Goal: Information Seeking & Learning: Find specific fact

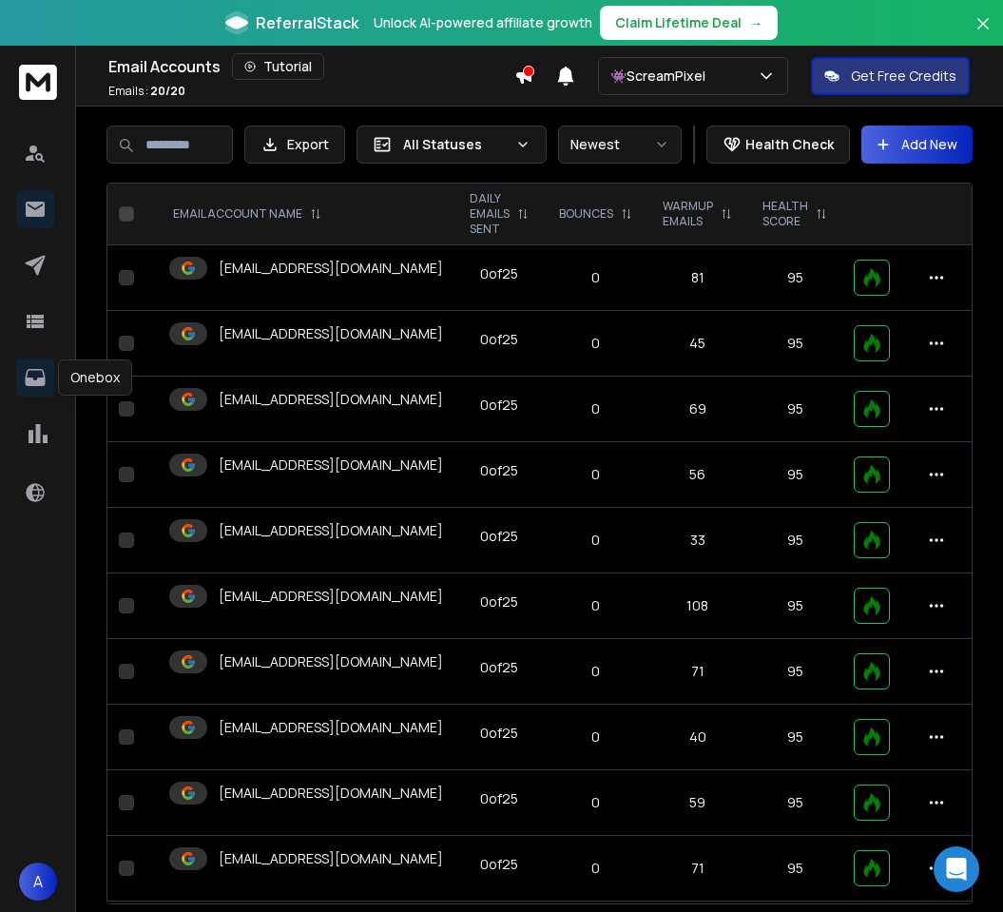
click at [34, 380] on icon at bounding box center [35, 377] width 20 height 17
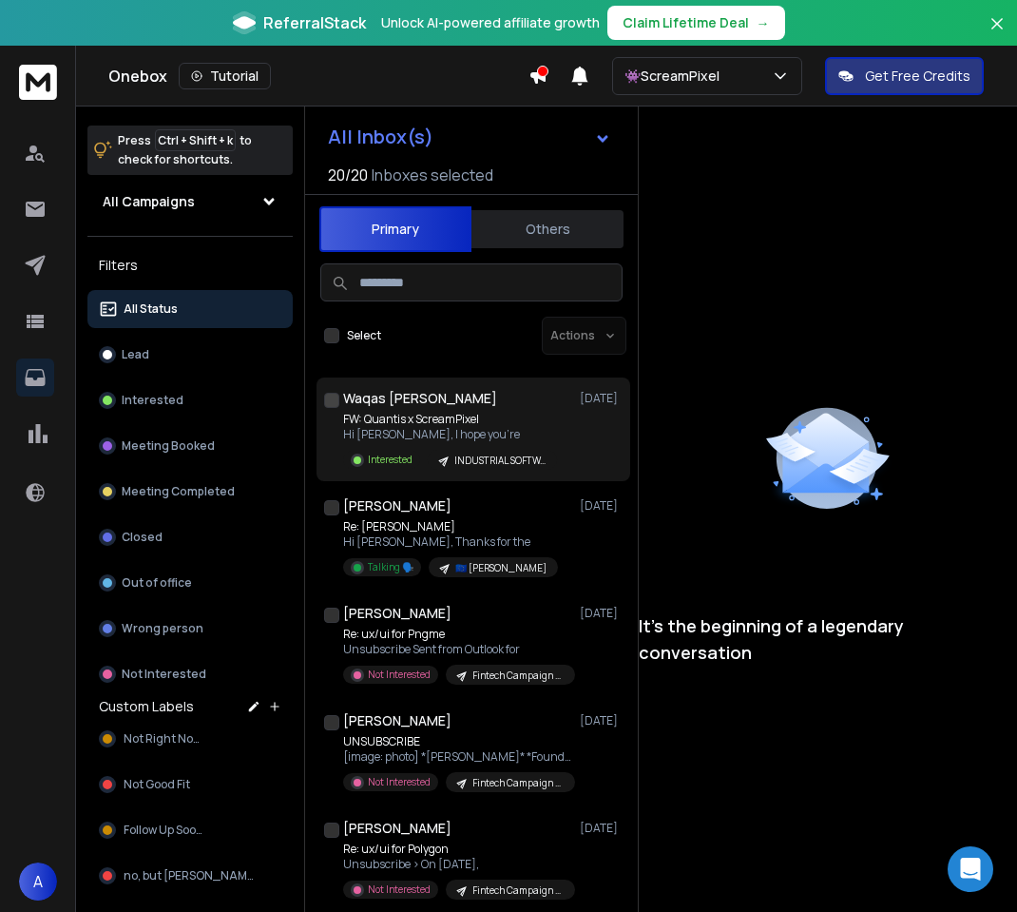
click at [464, 409] on div "Waqas [PERSON_NAME] [DATE] FW: Quantis x ScreamPixel Hi Radoslaw, I hope you're…" at bounding box center [483, 429] width 280 height 81
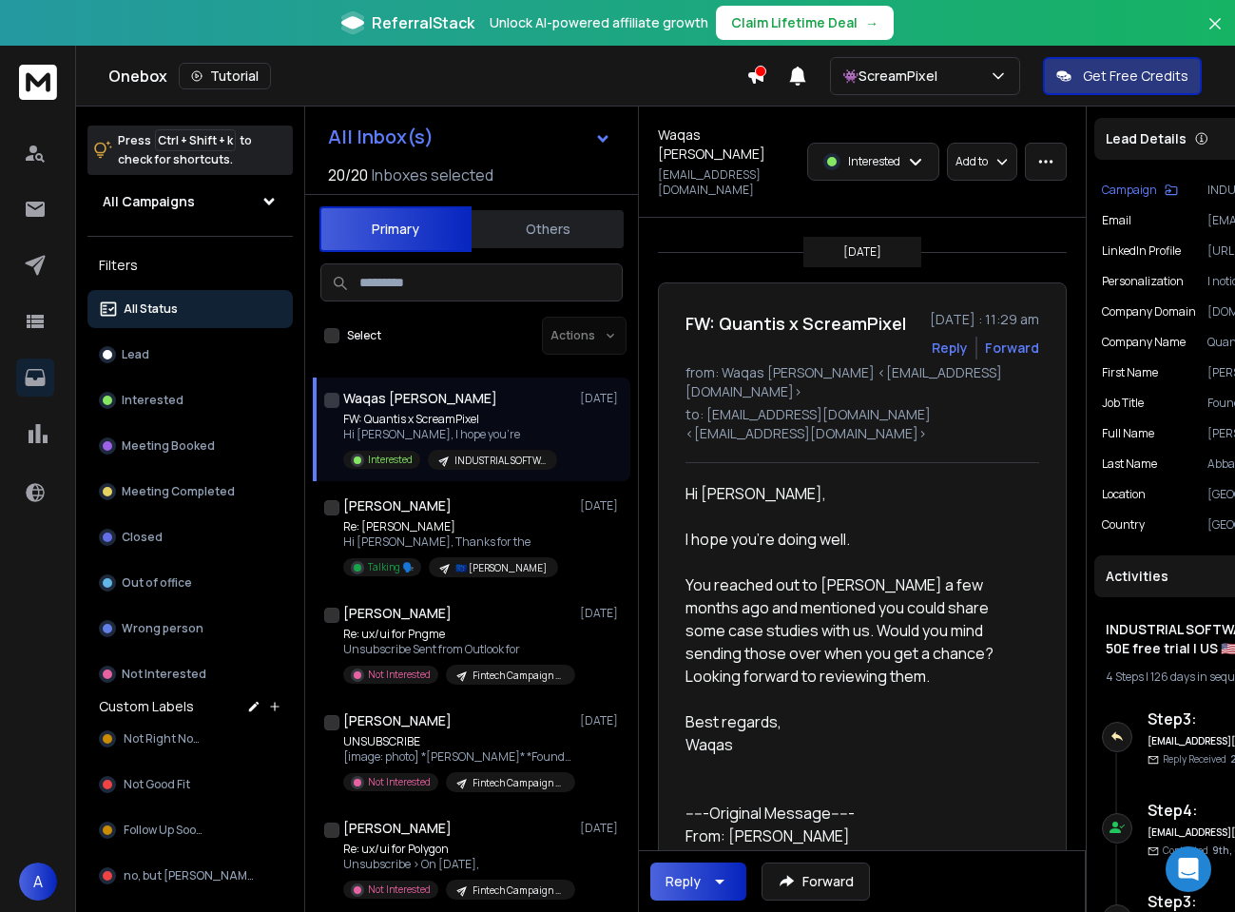
drag, startPoint x: 682, startPoint y: 436, endPoint x: 673, endPoint y: 447, distance: 13.5
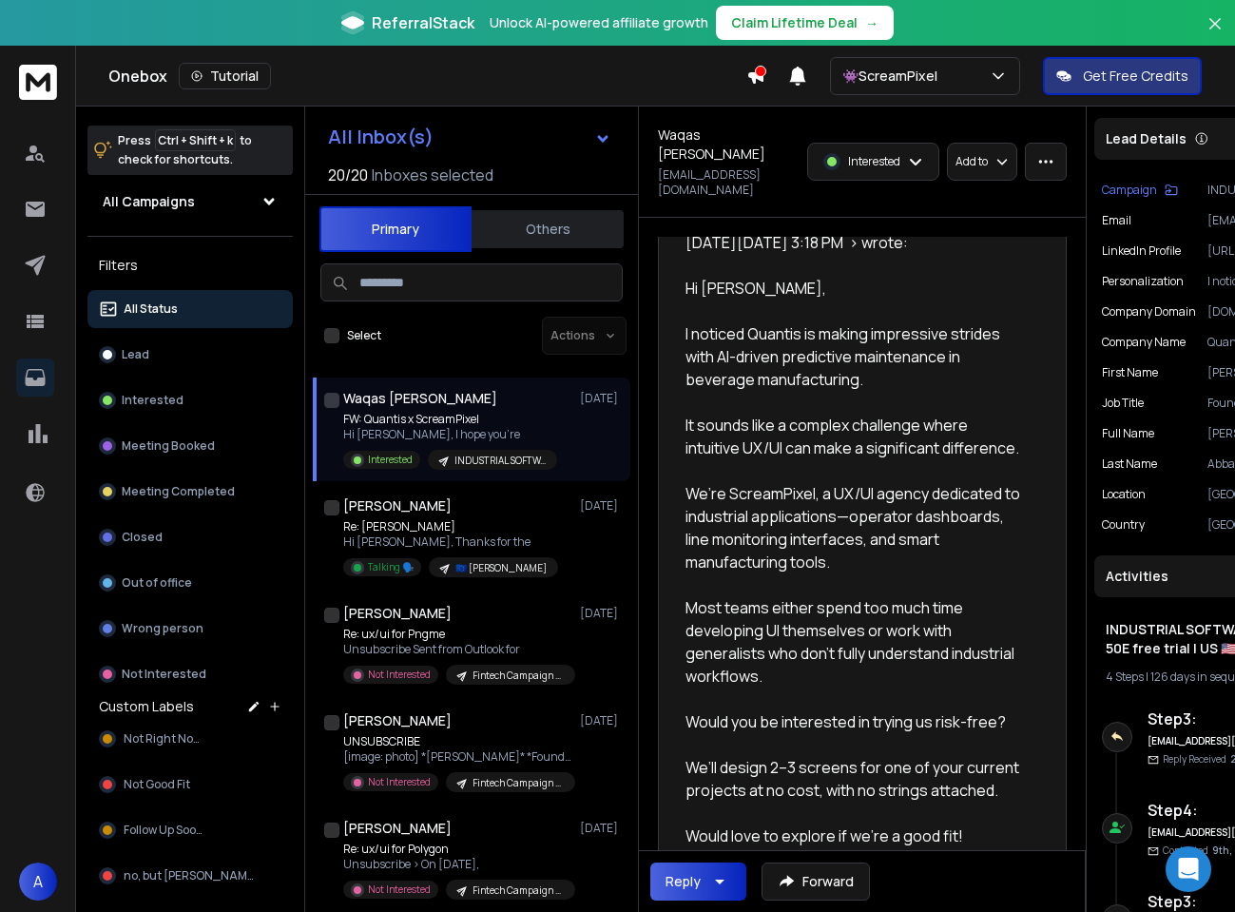
scroll to position [1807, 0]
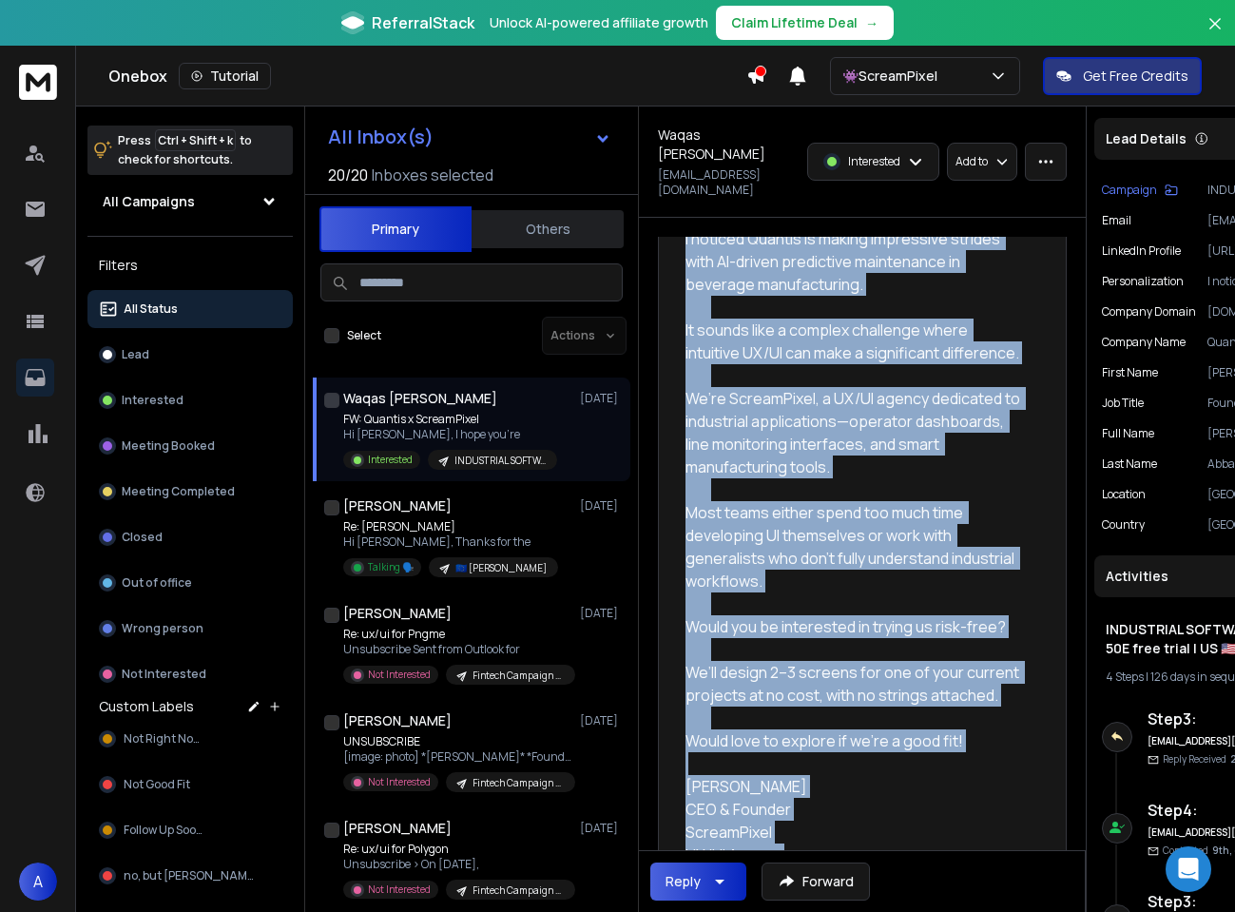
drag, startPoint x: 679, startPoint y: 435, endPoint x: 923, endPoint y: 705, distance: 363.5
copy div "Lo Ipsumdol, S amet con'ad elits doei. Tem incidid utl et Dolore m ali enimad m…"
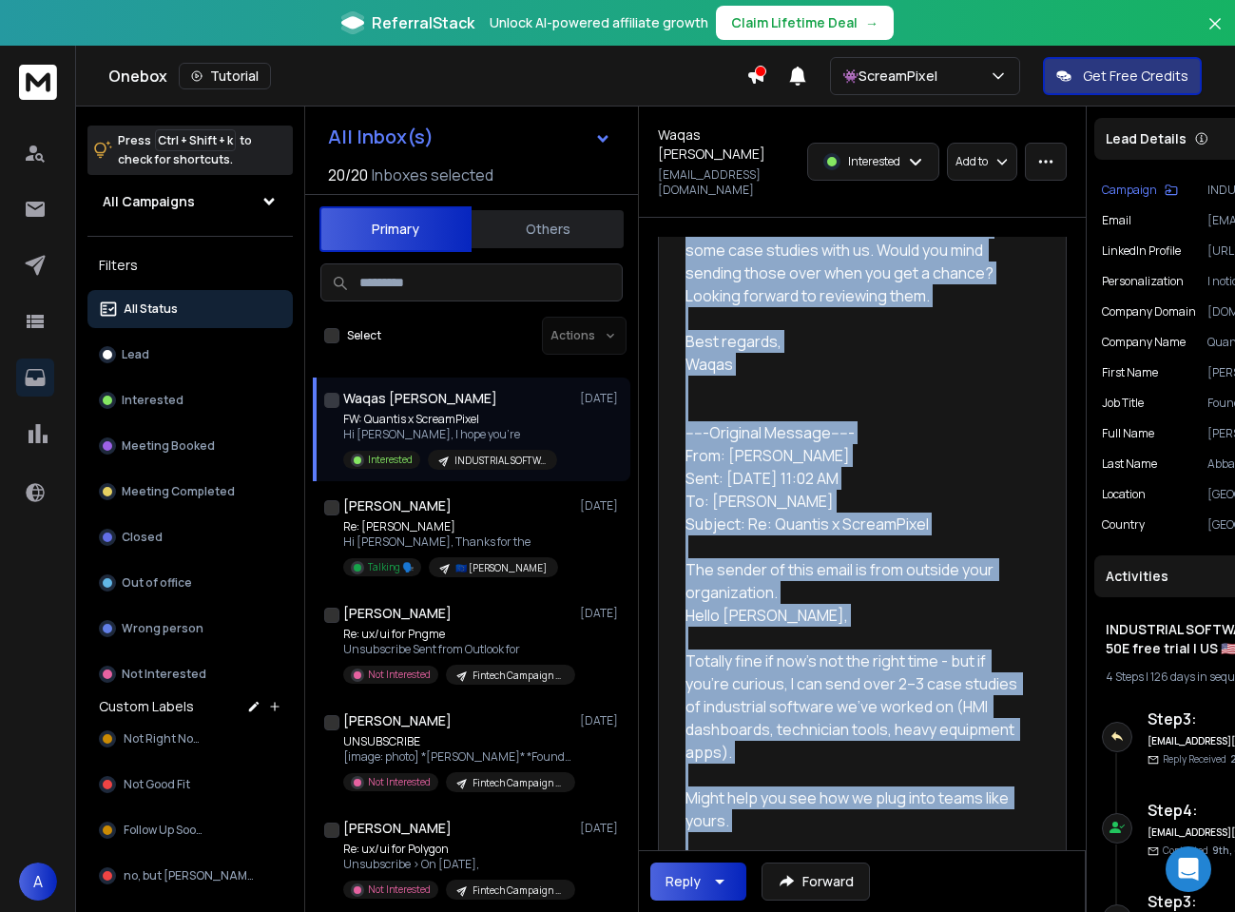
scroll to position [0, 0]
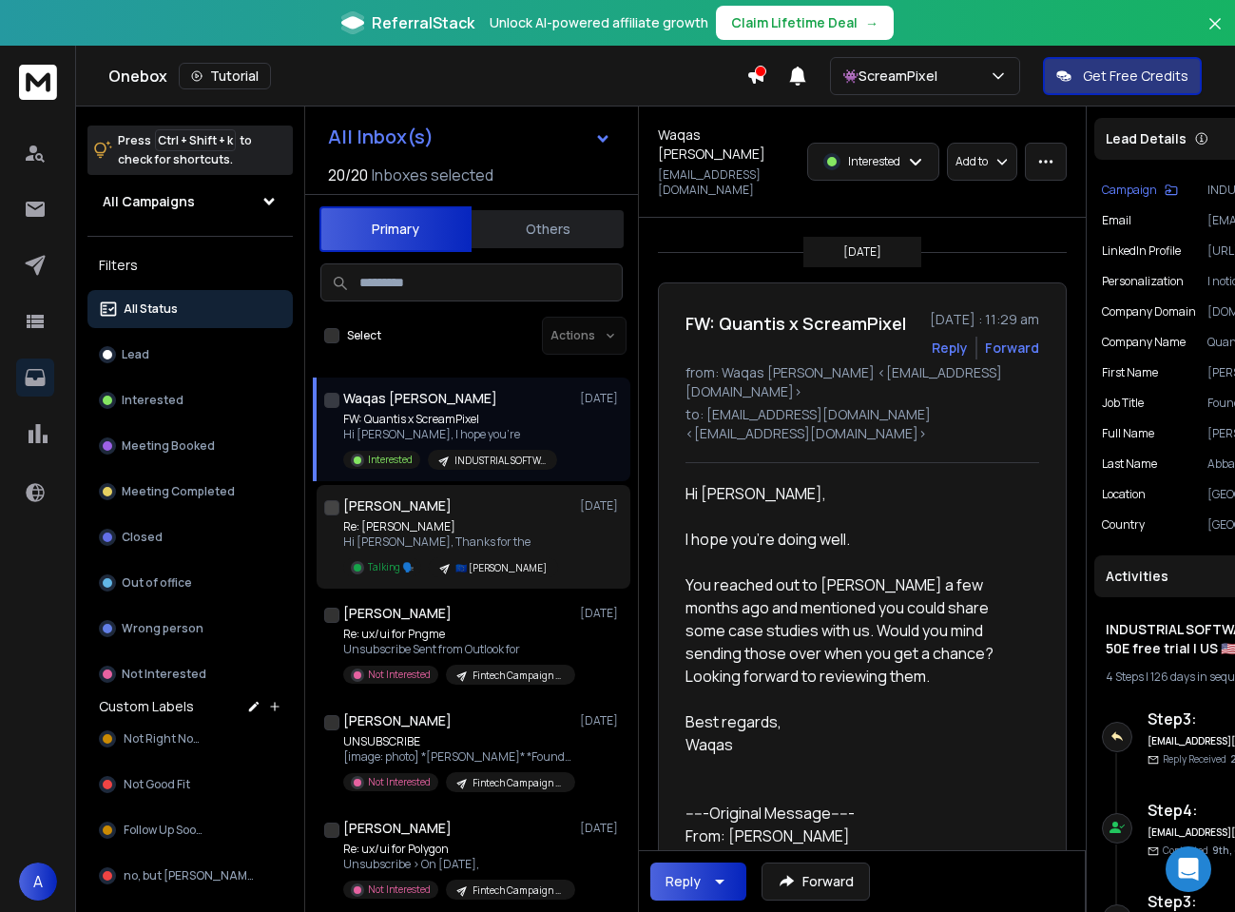
click at [509, 511] on div "[PERSON_NAME] [DATE]" at bounding box center [483, 505] width 280 height 19
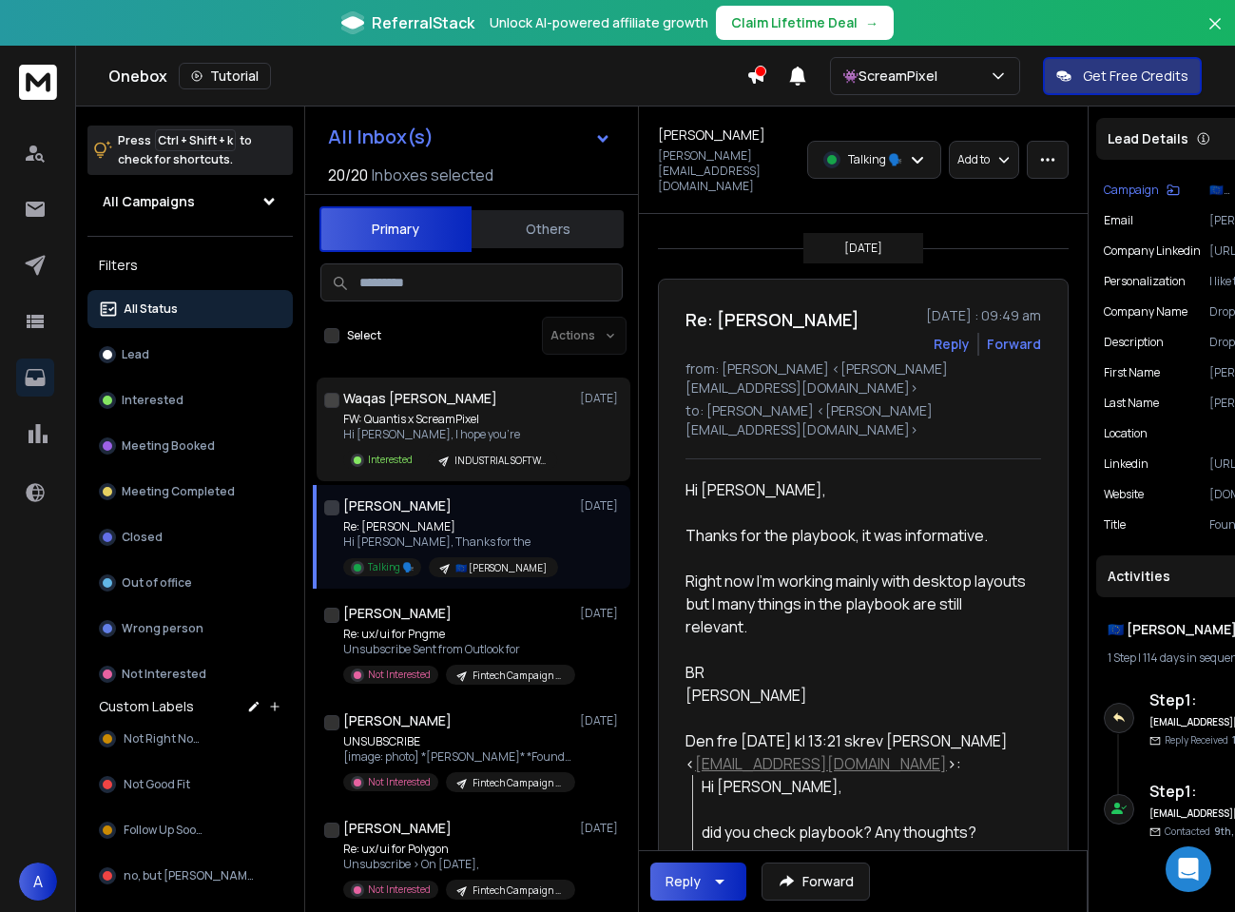
click at [516, 424] on p "FW: Quantis x ScreamPixel" at bounding box center [450, 419] width 214 height 15
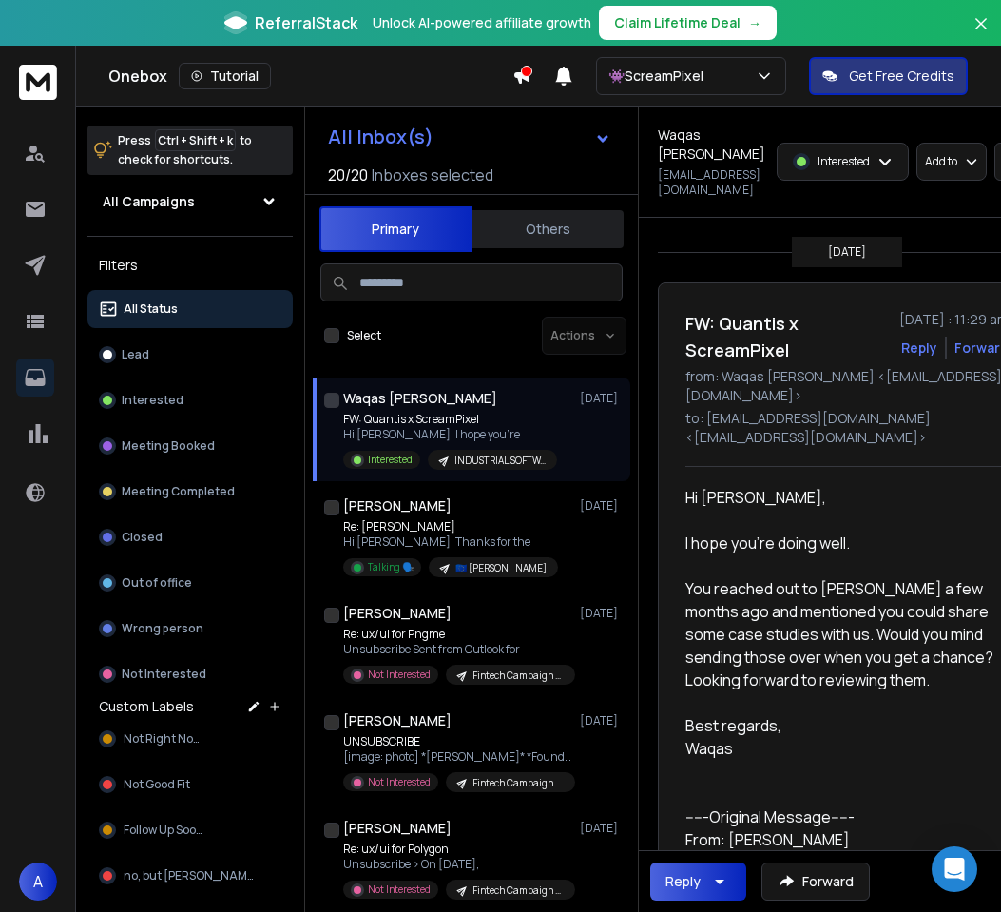
drag, startPoint x: 688, startPoint y: 517, endPoint x: 677, endPoint y: 512, distance: 12.8
drag, startPoint x: 788, startPoint y: 566, endPoint x: 764, endPoint y: 562, distance: 25.0
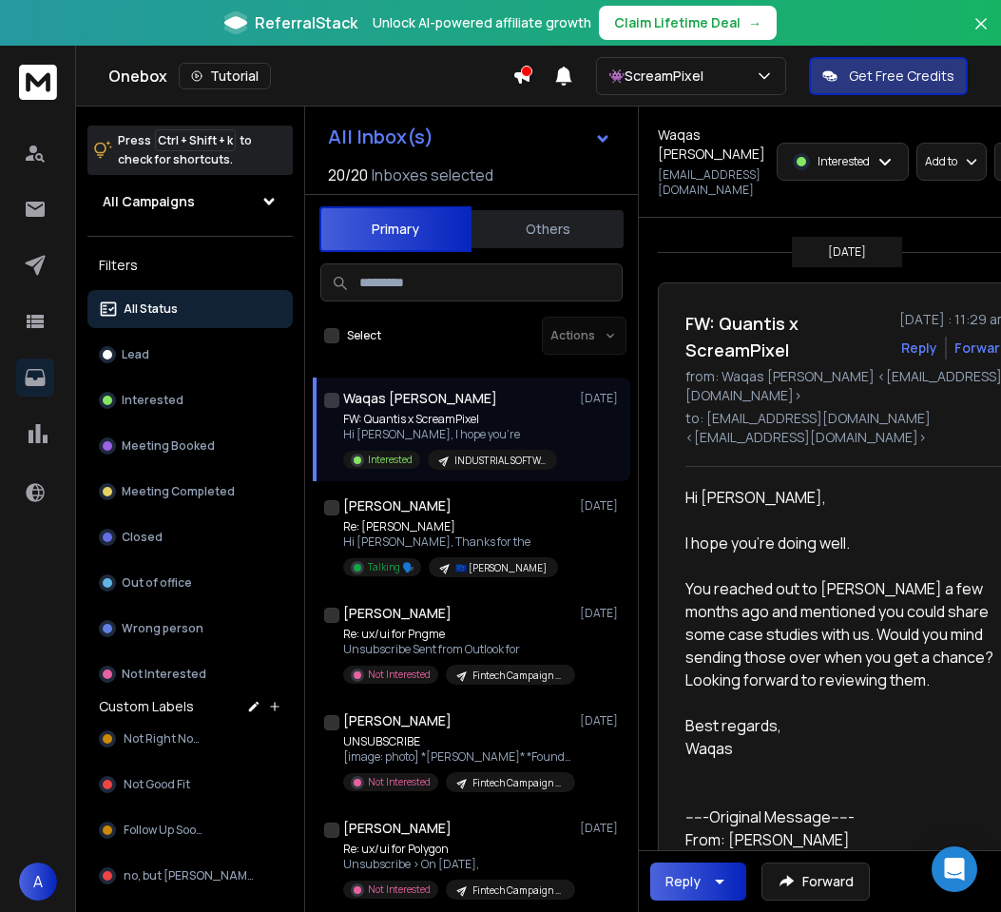
drag, startPoint x: 723, startPoint y: 911, endPoint x: 759, endPoint y: 907, distance: 36.3
click at [759, 907] on div "Reply Forward" at bounding box center [847, 881] width 416 height 62
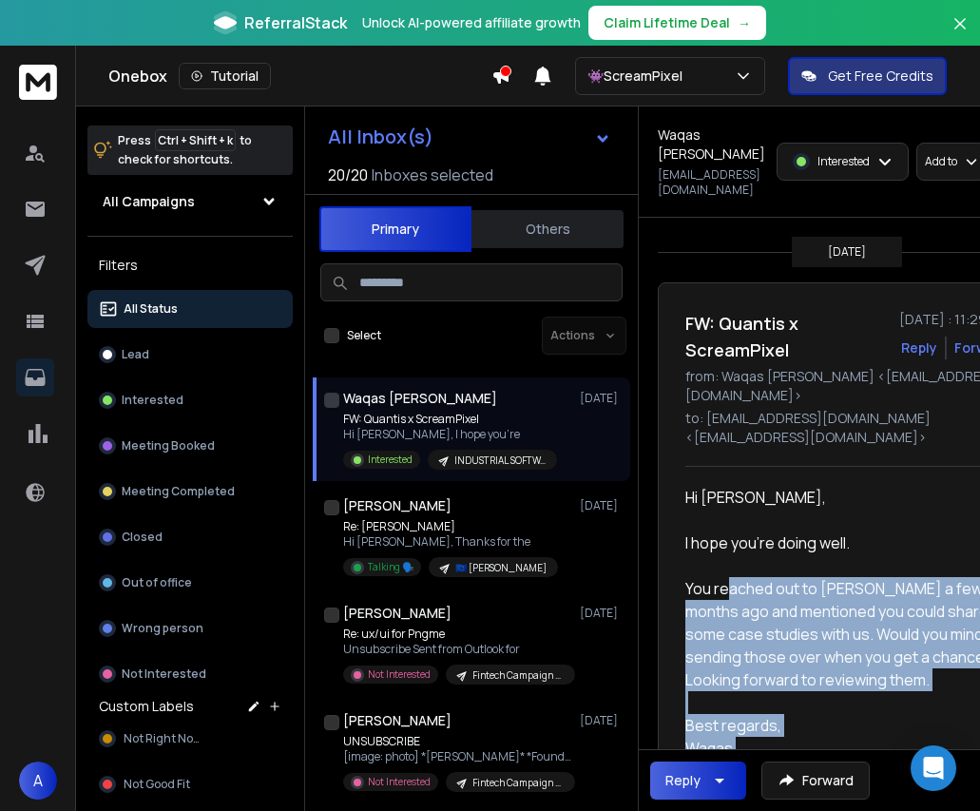
drag, startPoint x: 854, startPoint y: 706, endPoint x: 729, endPoint y: 528, distance: 217.9
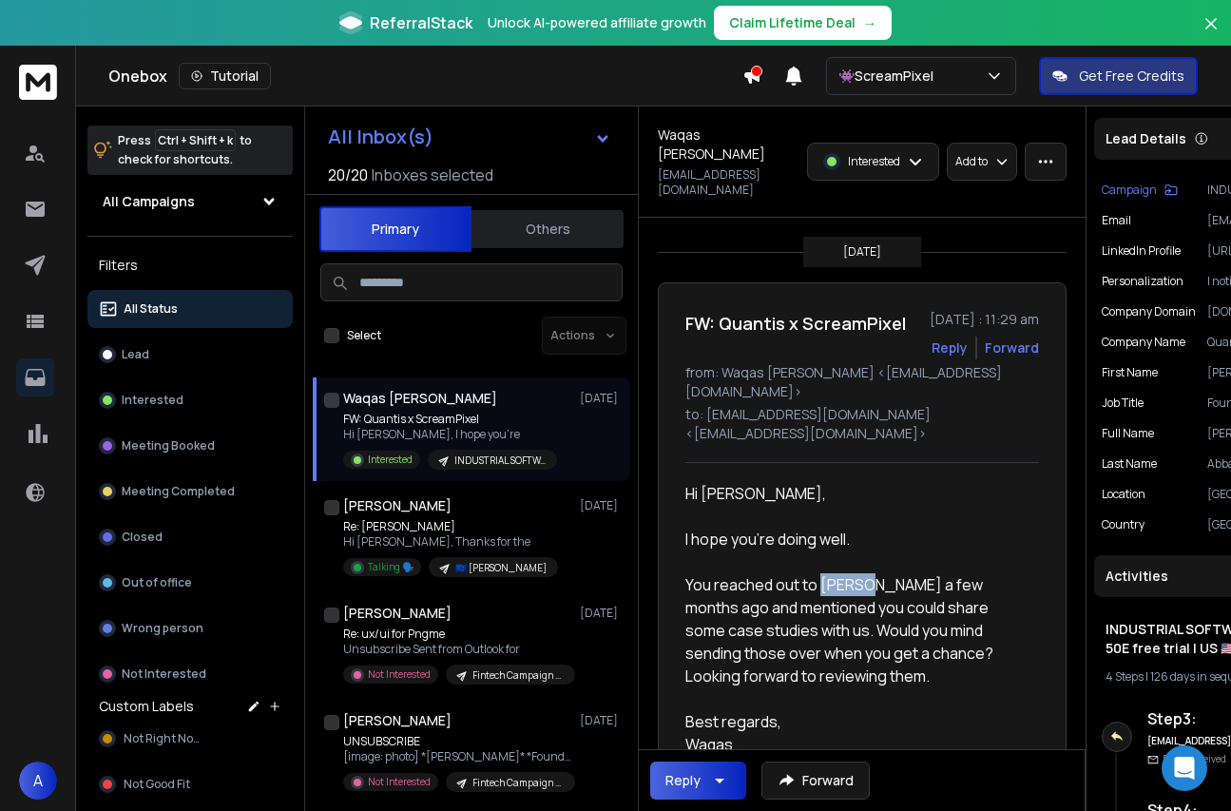
drag, startPoint x: 823, startPoint y: 532, endPoint x: 865, endPoint y: 539, distance: 42.4
copy div "[PERSON_NAME]"
drag, startPoint x: 718, startPoint y: 291, endPoint x: 786, endPoint y: 293, distance: 68.5
click at [786, 310] on h1 "FW: Quantis x ScreamPixel" at bounding box center [796, 323] width 221 height 27
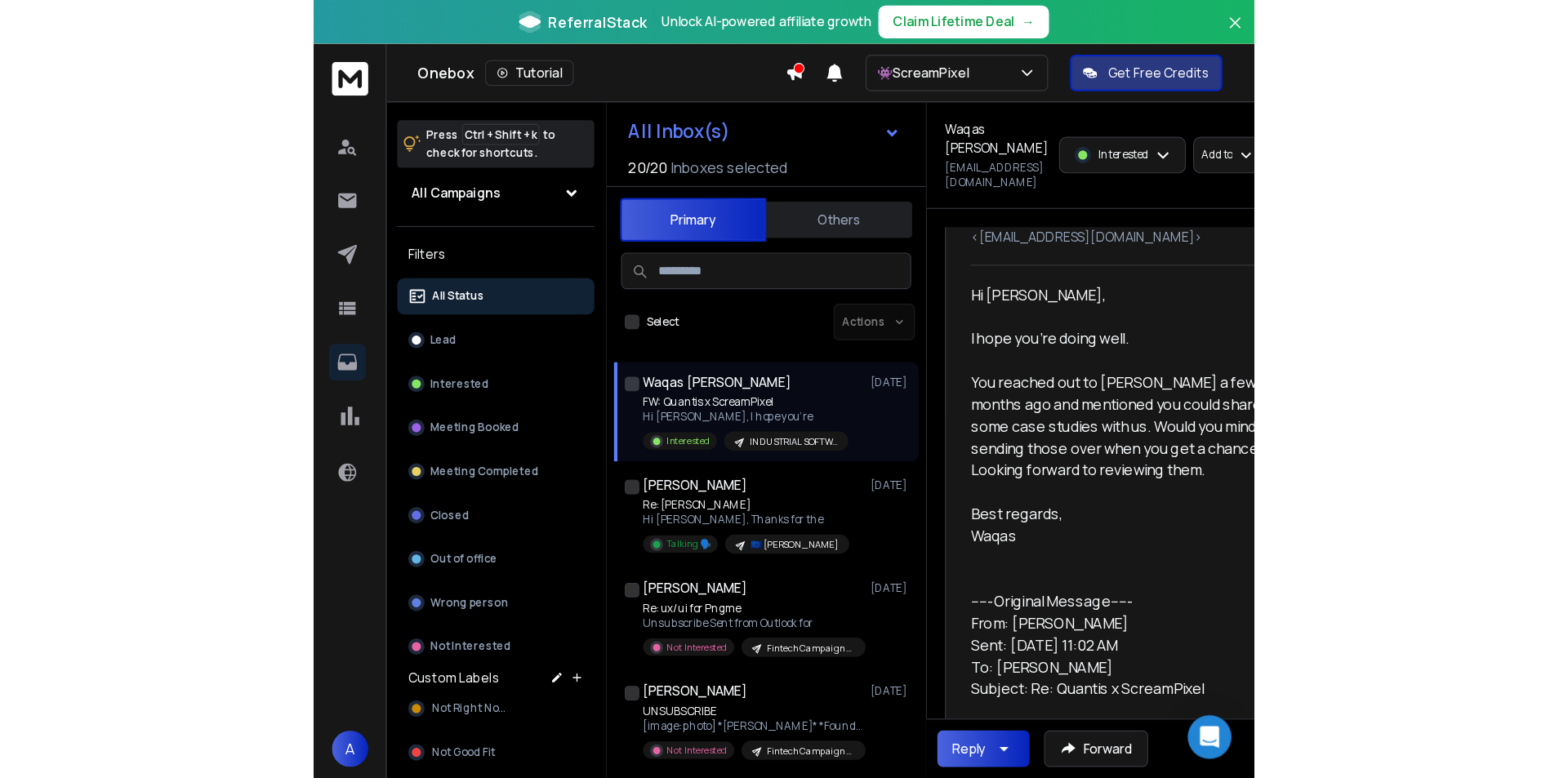
scroll to position [82, 0]
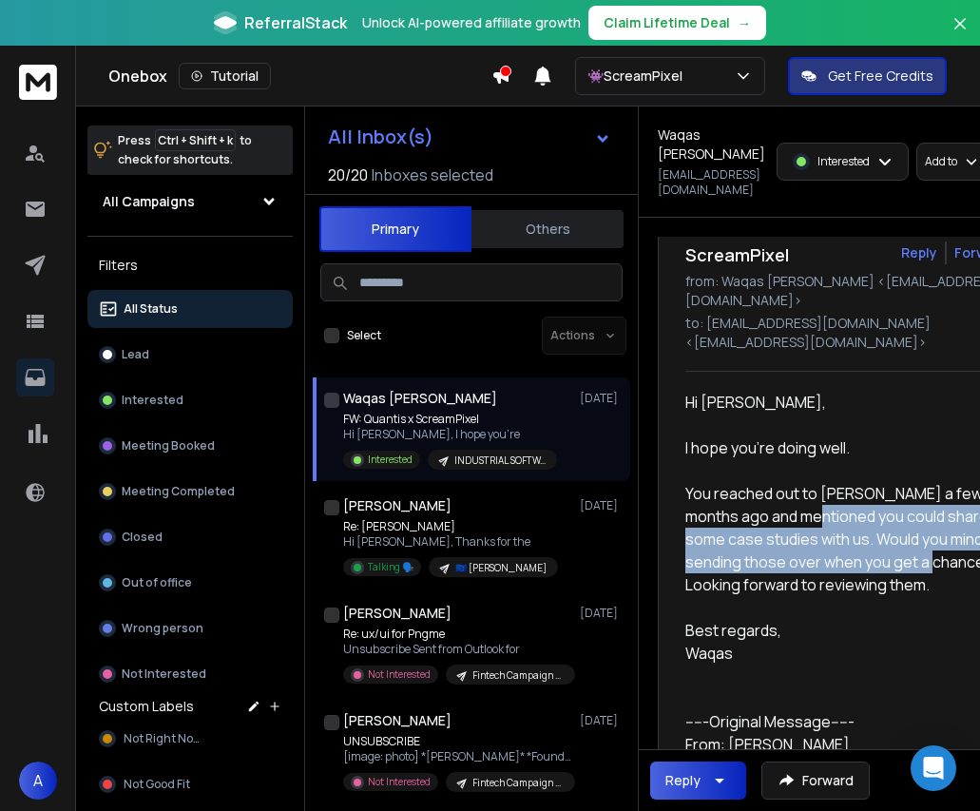
drag, startPoint x: 775, startPoint y: 473, endPoint x: 834, endPoint y: 524, distance: 78.2
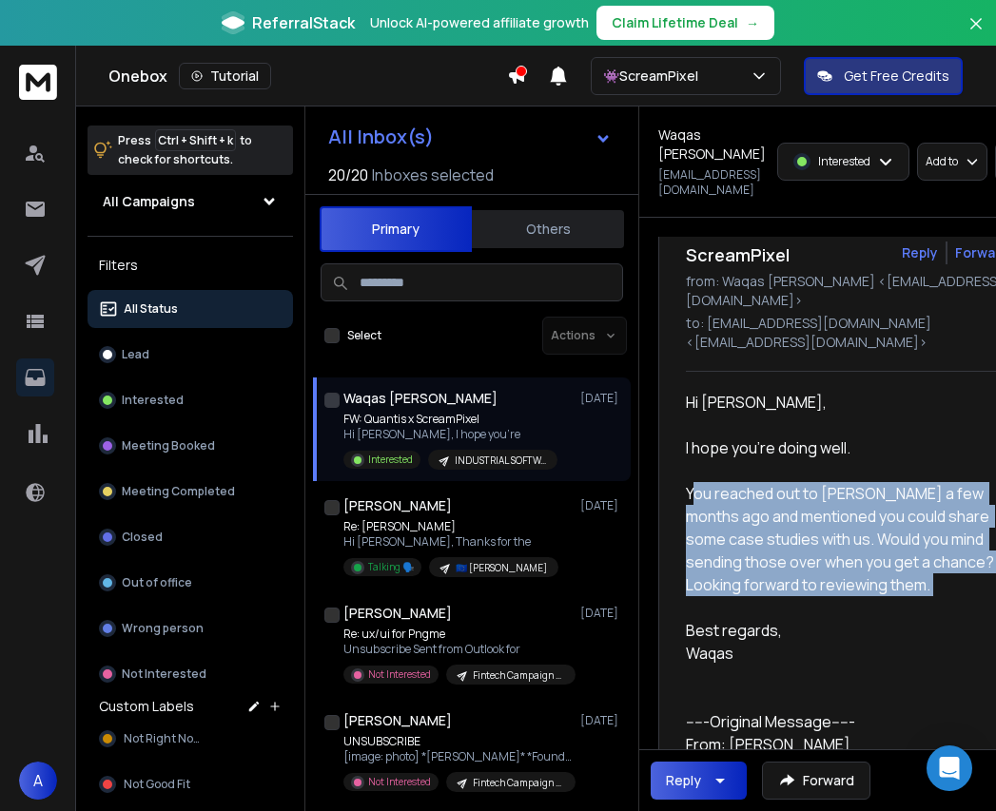
drag, startPoint x: 862, startPoint y: 562, endPoint x: 695, endPoint y: 439, distance: 207.5
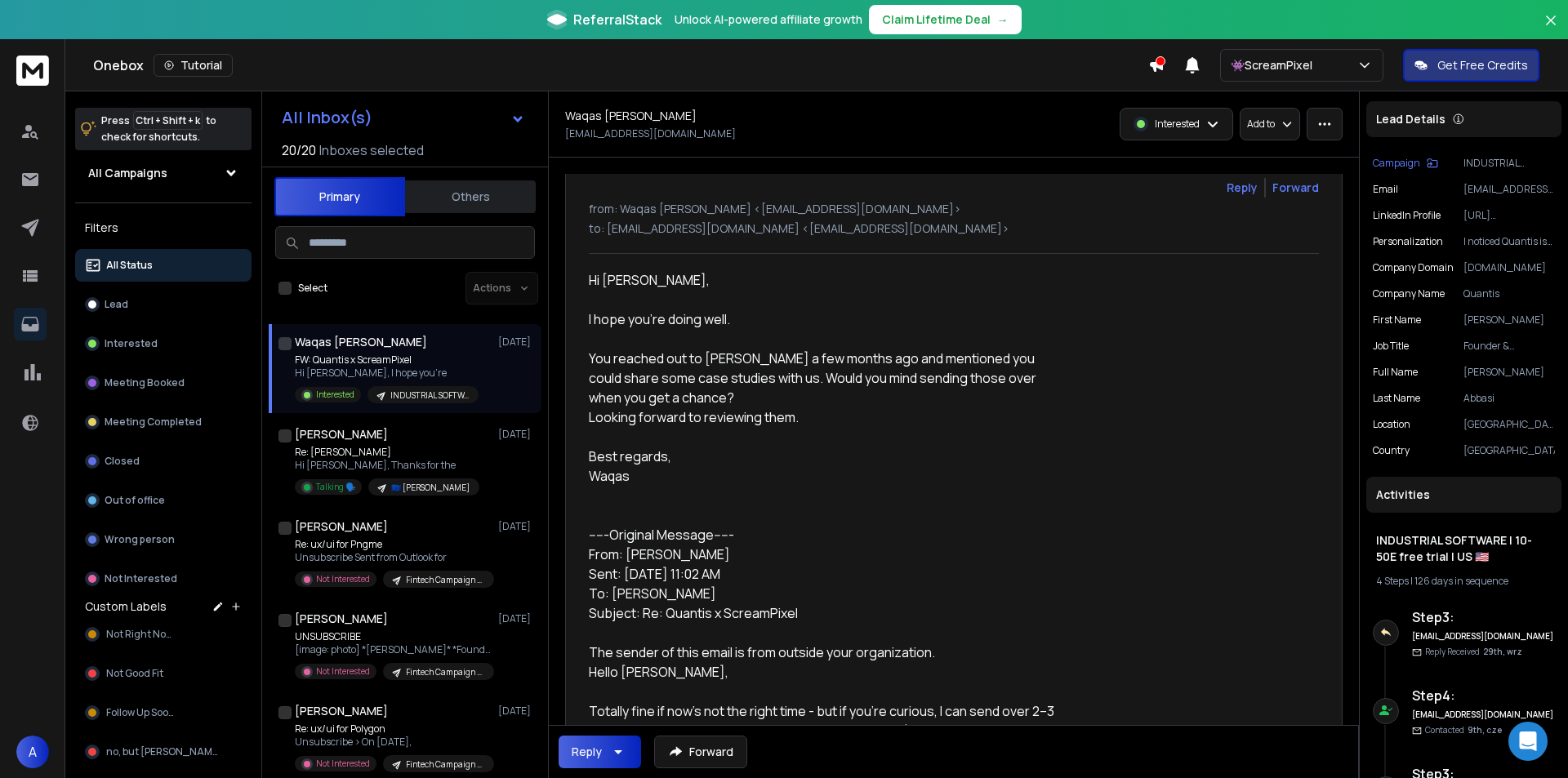
scroll to position [0, 0]
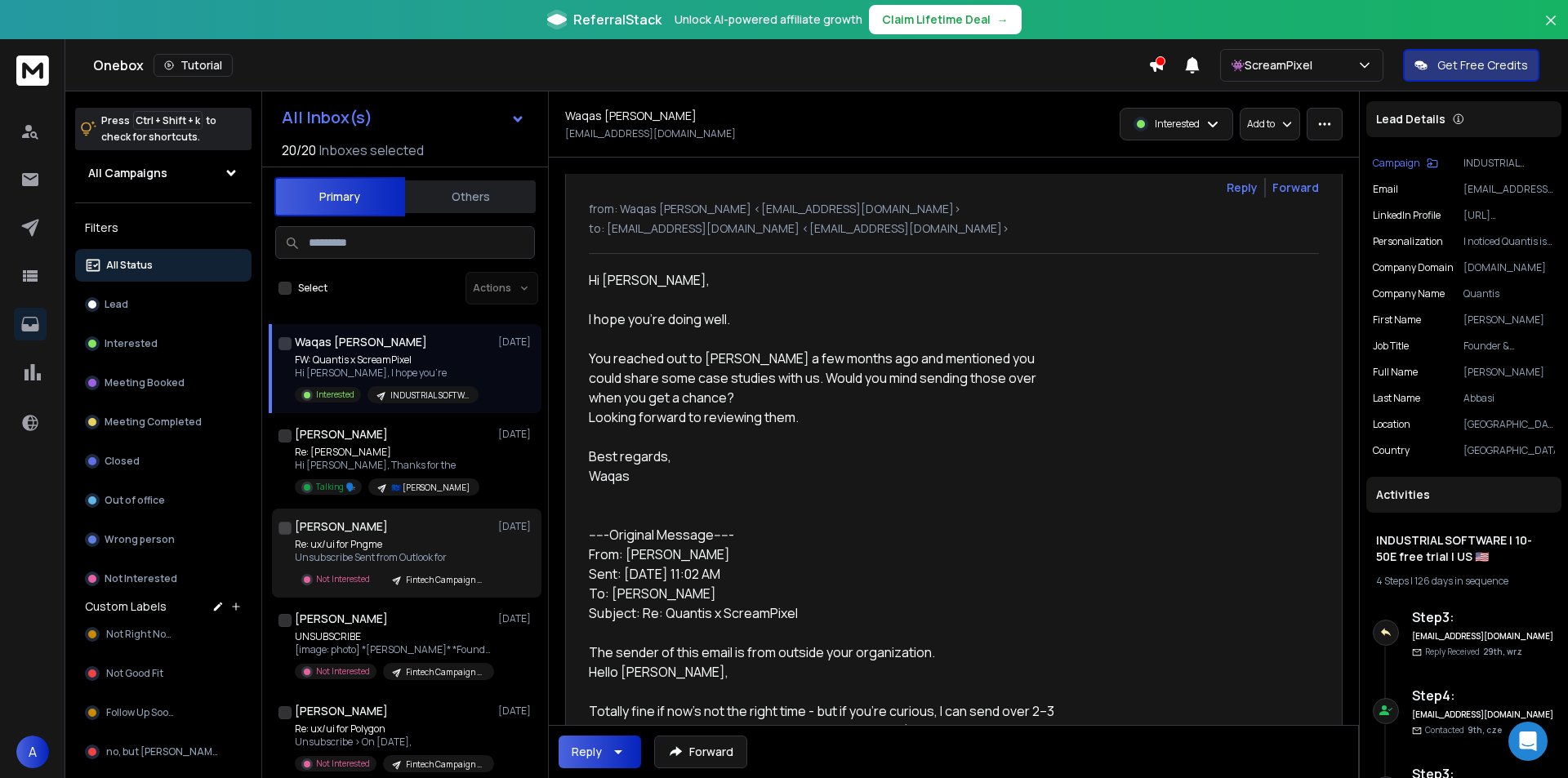
scroll to position [163, 0]
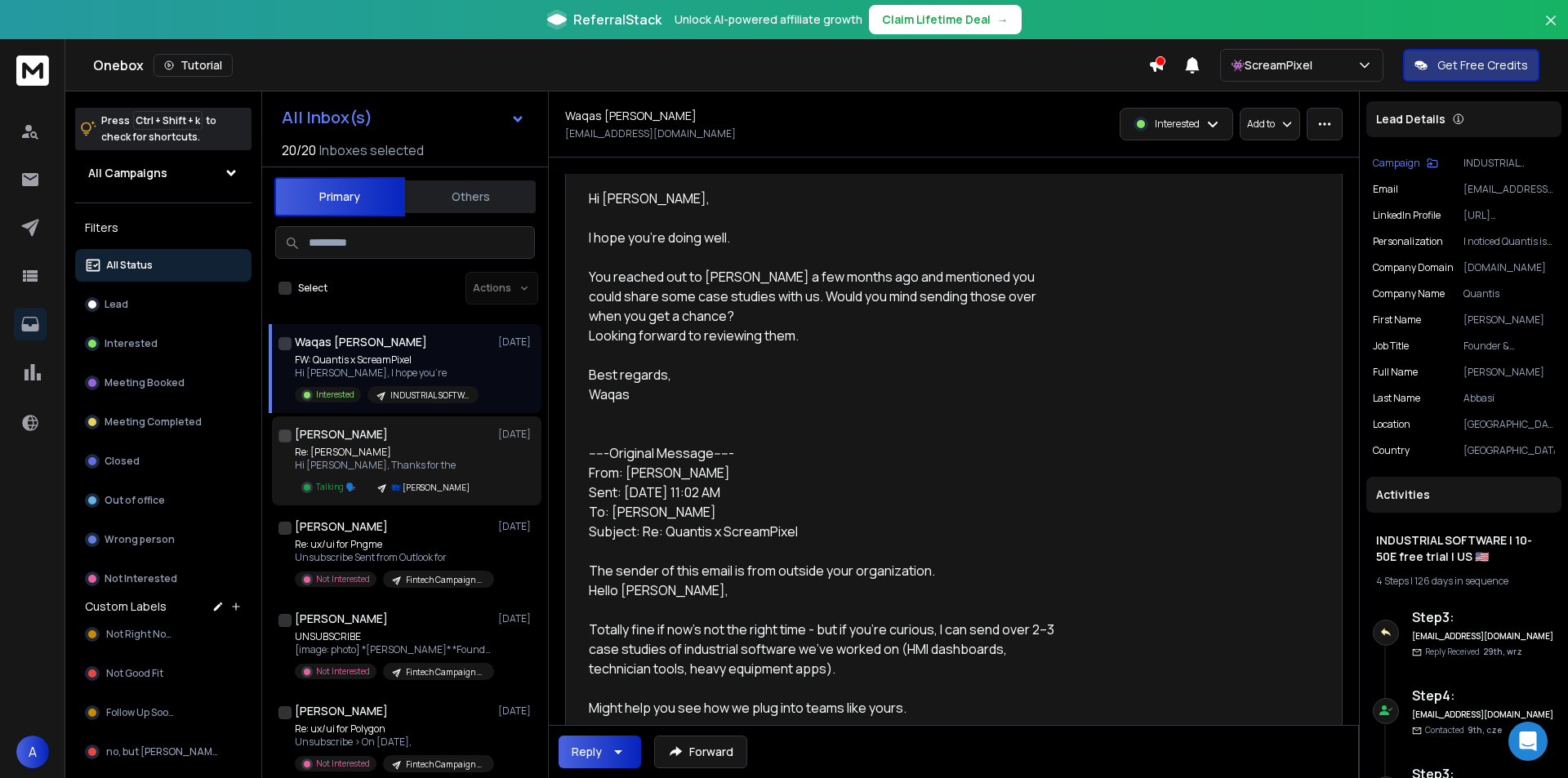
click at [411, 453] on p "Re: [PERSON_NAME]" at bounding box center [386, 452] width 185 height 13
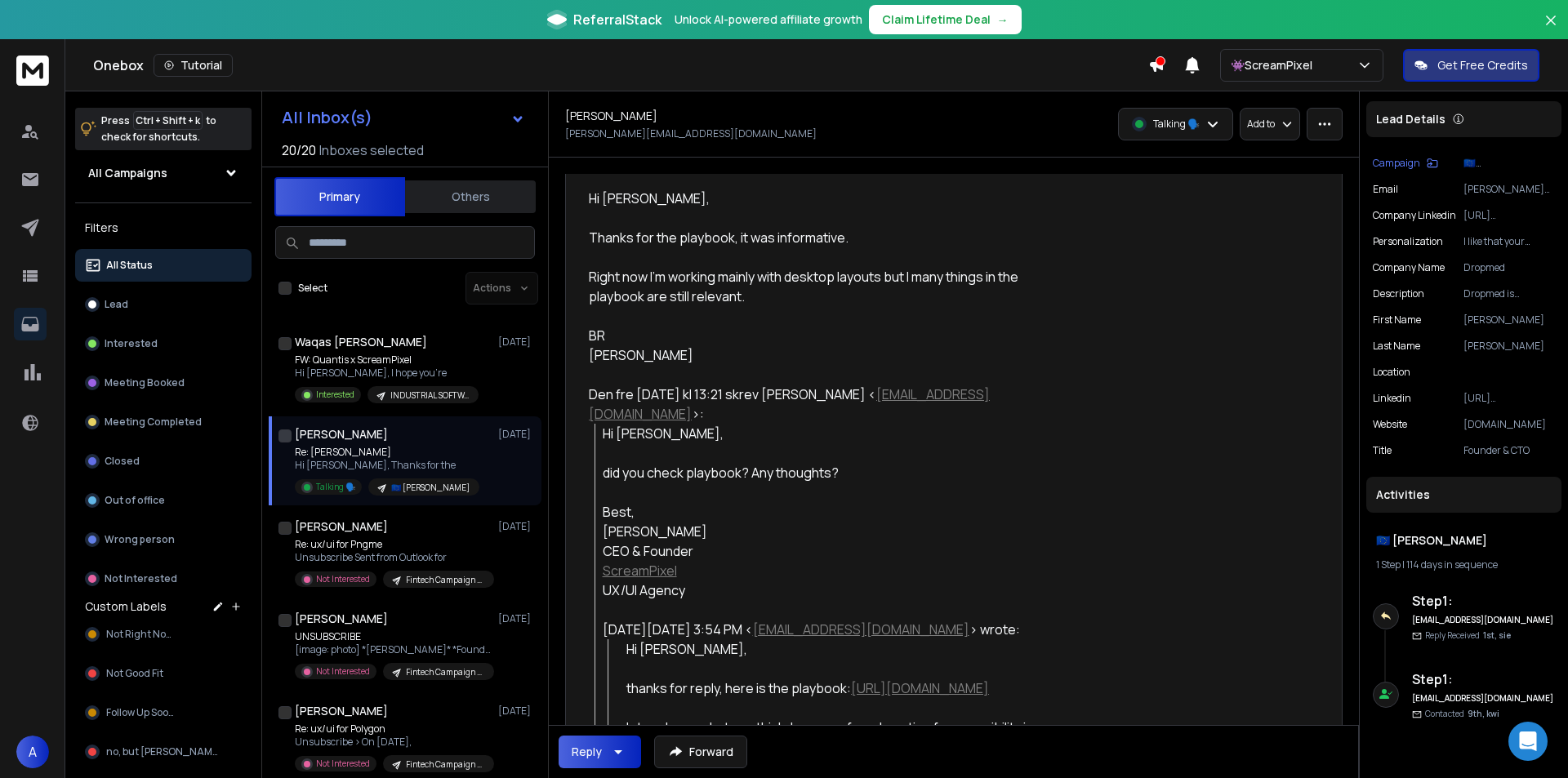
scroll to position [0, 0]
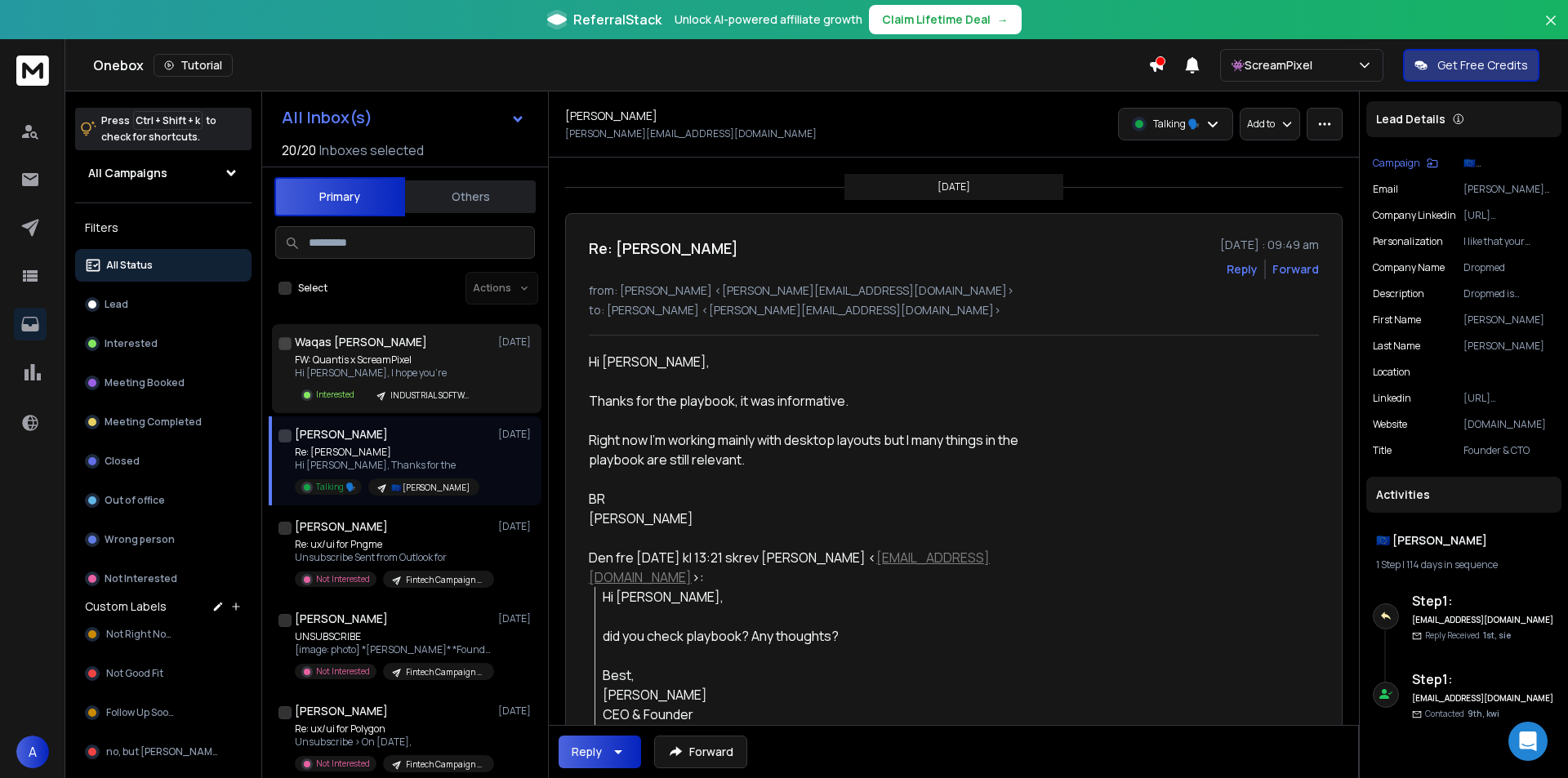
click at [380, 364] on p "FW: Quantis x ScreamPixel" at bounding box center [386, 360] width 184 height 13
